Goal: Find contact information: Find contact information

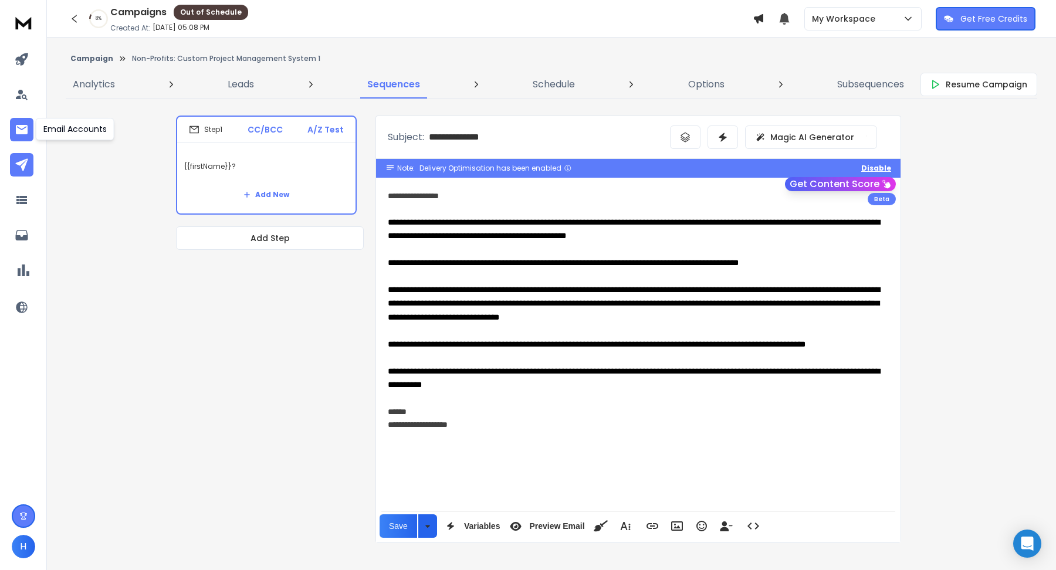
click at [22, 133] on icon at bounding box center [22, 129] width 12 height 9
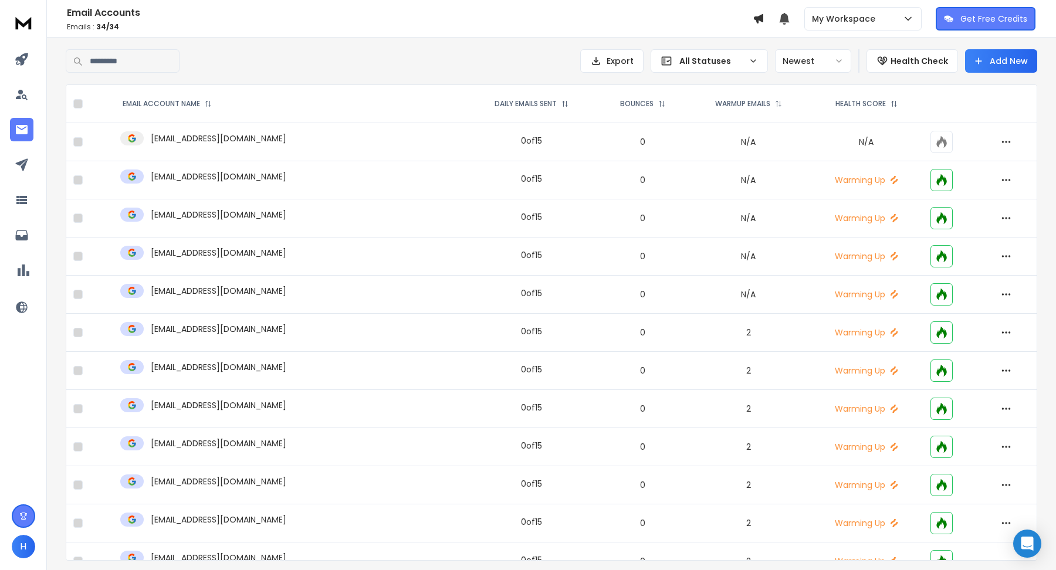
click at [29, 218] on div at bounding box center [23, 186] width 27 height 276
click at [26, 234] on icon at bounding box center [21, 235] width 12 height 11
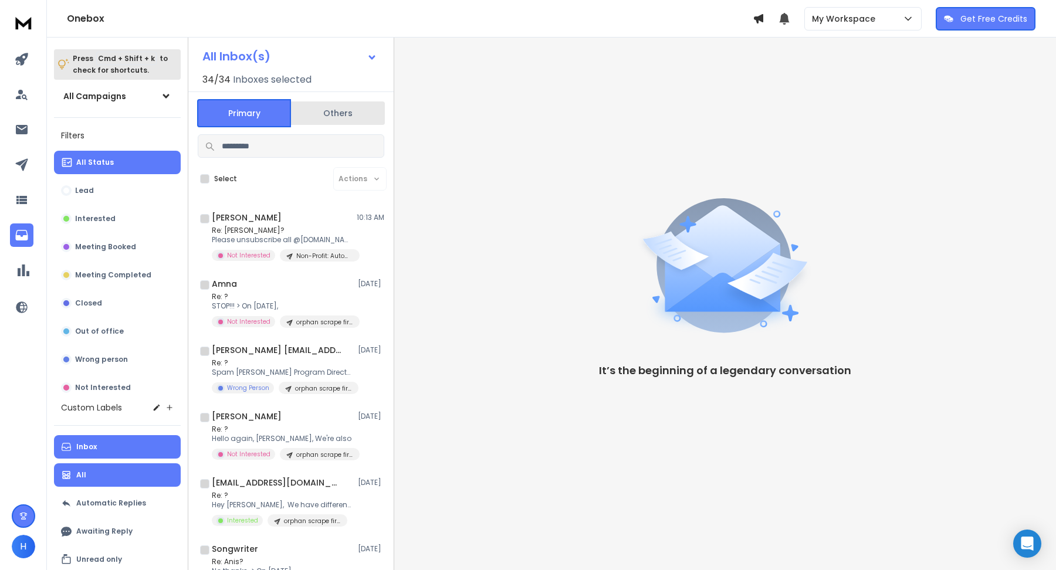
click at [110, 478] on button "All" at bounding box center [117, 474] width 127 height 23
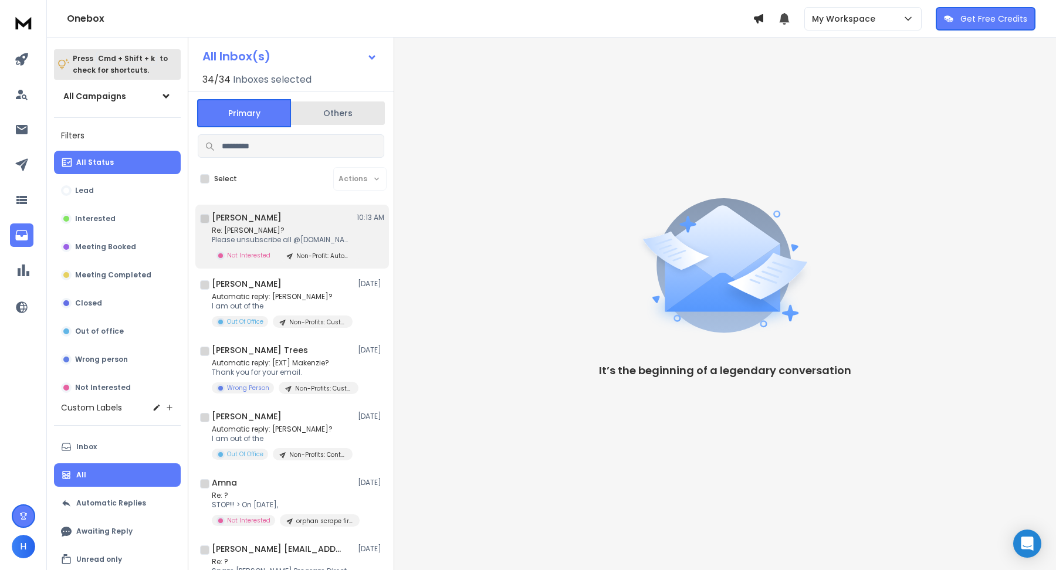
click at [329, 220] on div "[PERSON_NAME] 10:13 AM" at bounding box center [298, 218] width 172 height 12
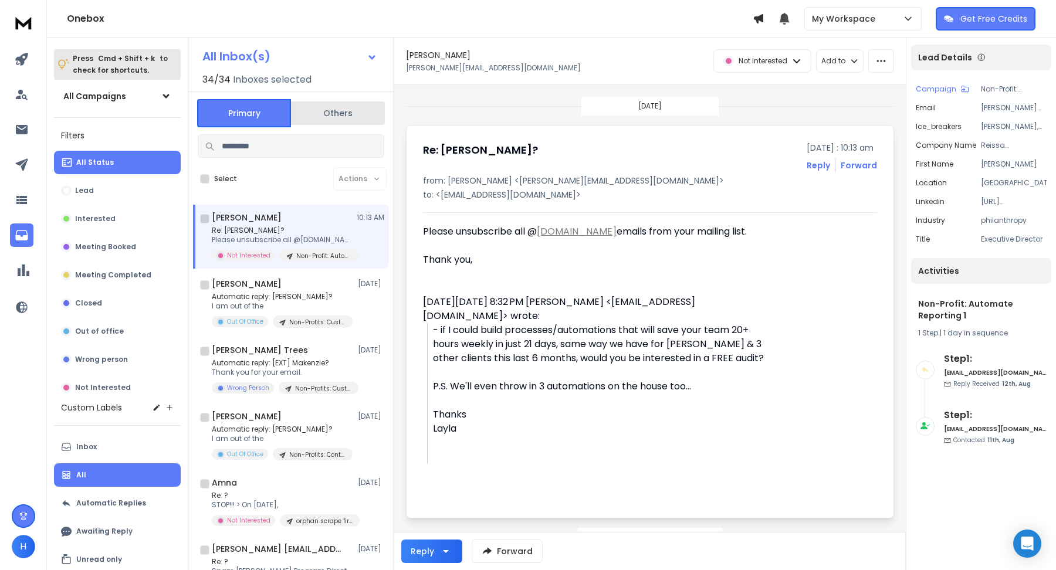
click at [486, 179] on p "from: [PERSON_NAME] <[PERSON_NAME][EMAIL_ADDRESS][DOMAIN_NAME]>" at bounding box center [650, 181] width 454 height 12
drag, startPoint x: 489, startPoint y: 179, endPoint x: 447, endPoint y: 182, distance: 41.8
click at [447, 182] on p "from: [PERSON_NAME] <[PERSON_NAME][EMAIL_ADDRESS][DOMAIN_NAME]>" at bounding box center [650, 181] width 454 height 12
copy p "[PERSON_NAME]"
